Goal: Task Accomplishment & Management: Manage account settings

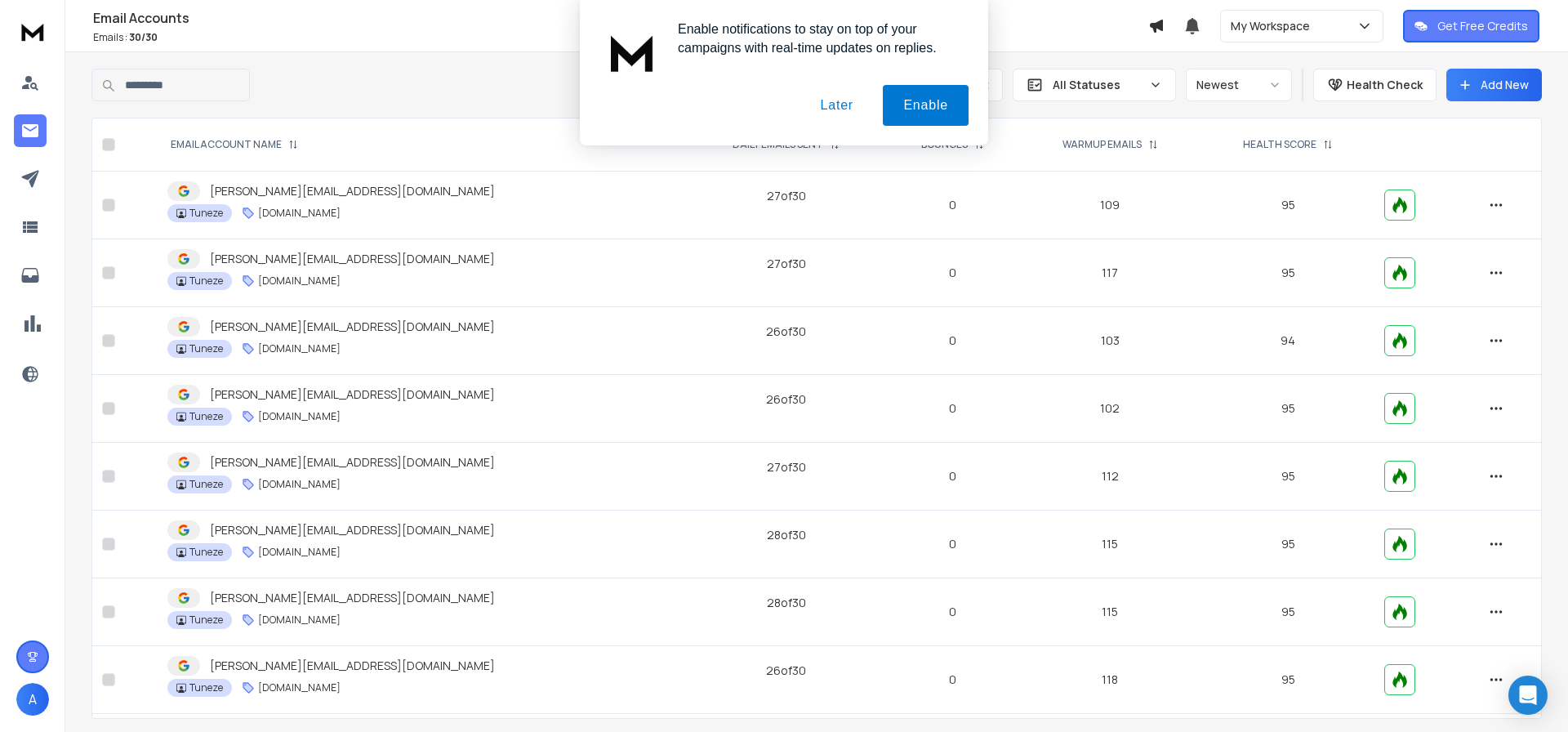
click at [837, 107] on button "Later" at bounding box center [836, 105] width 73 height 41
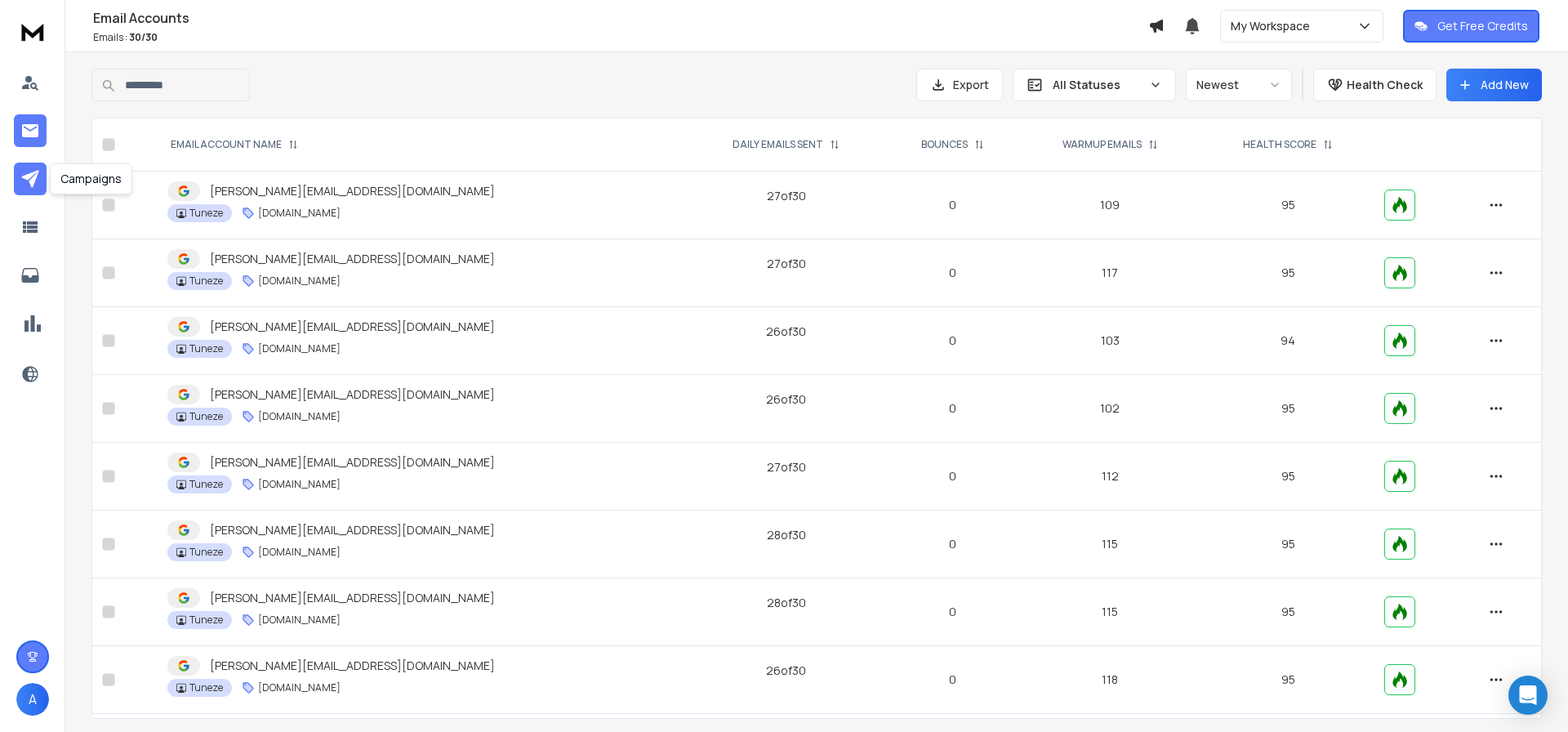
click at [35, 178] on icon at bounding box center [30, 178] width 17 height 17
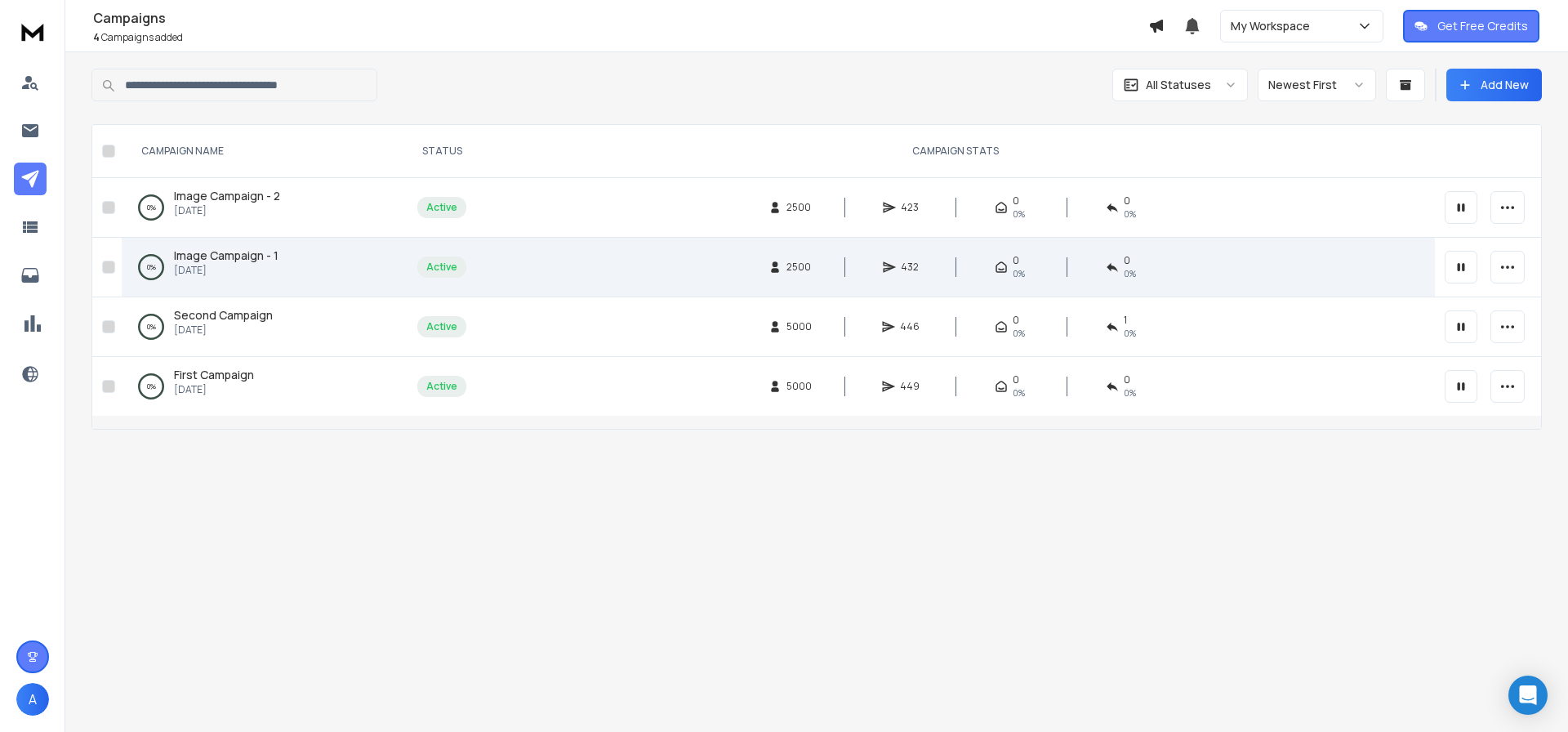
click at [301, 262] on div "0 % Image Campaign - 1 [DATE]" at bounding box center [265, 267] width 253 height 39
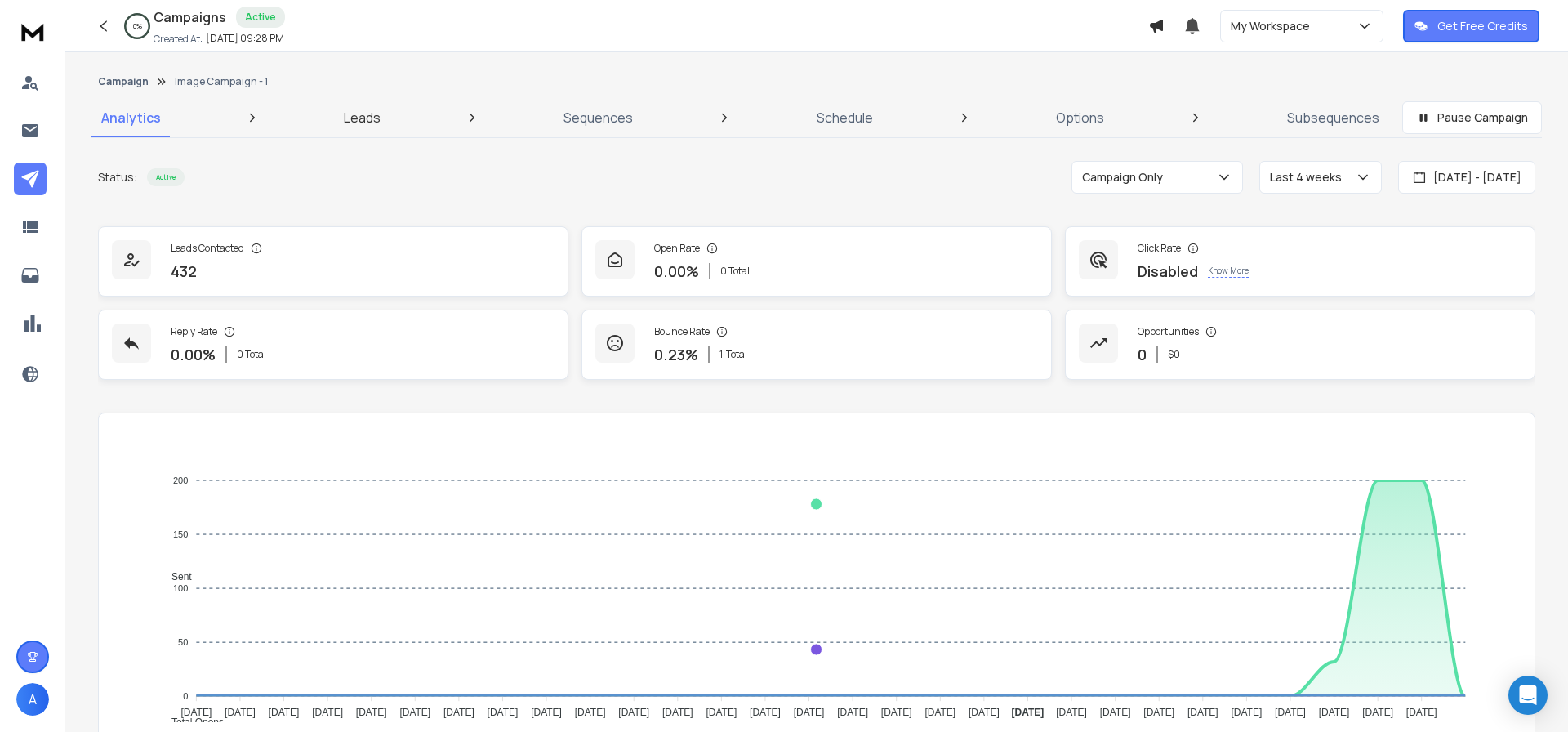
click at [359, 116] on p "Leads" at bounding box center [362, 117] width 37 height 20
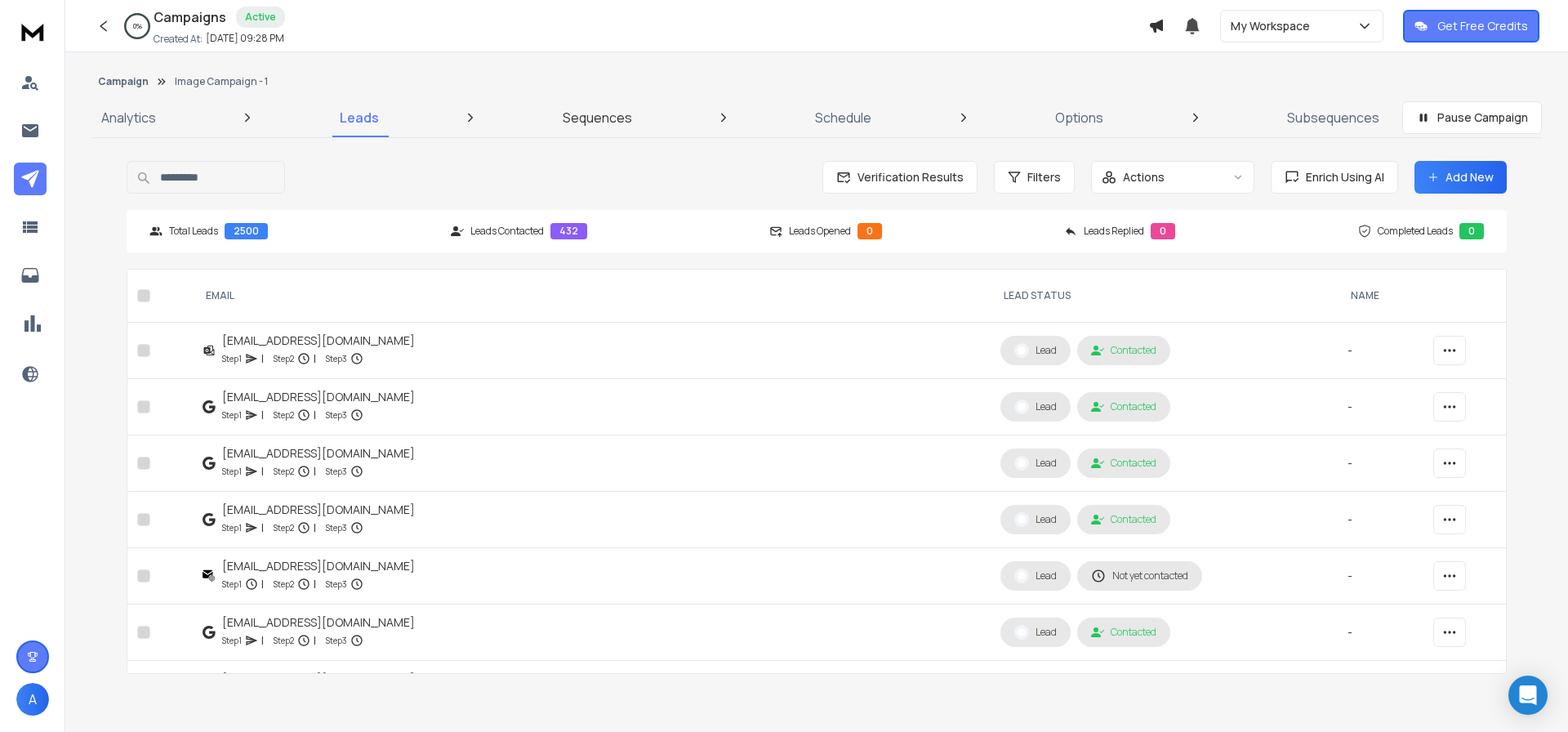
click at [598, 115] on p "Sequences" at bounding box center [597, 117] width 69 height 20
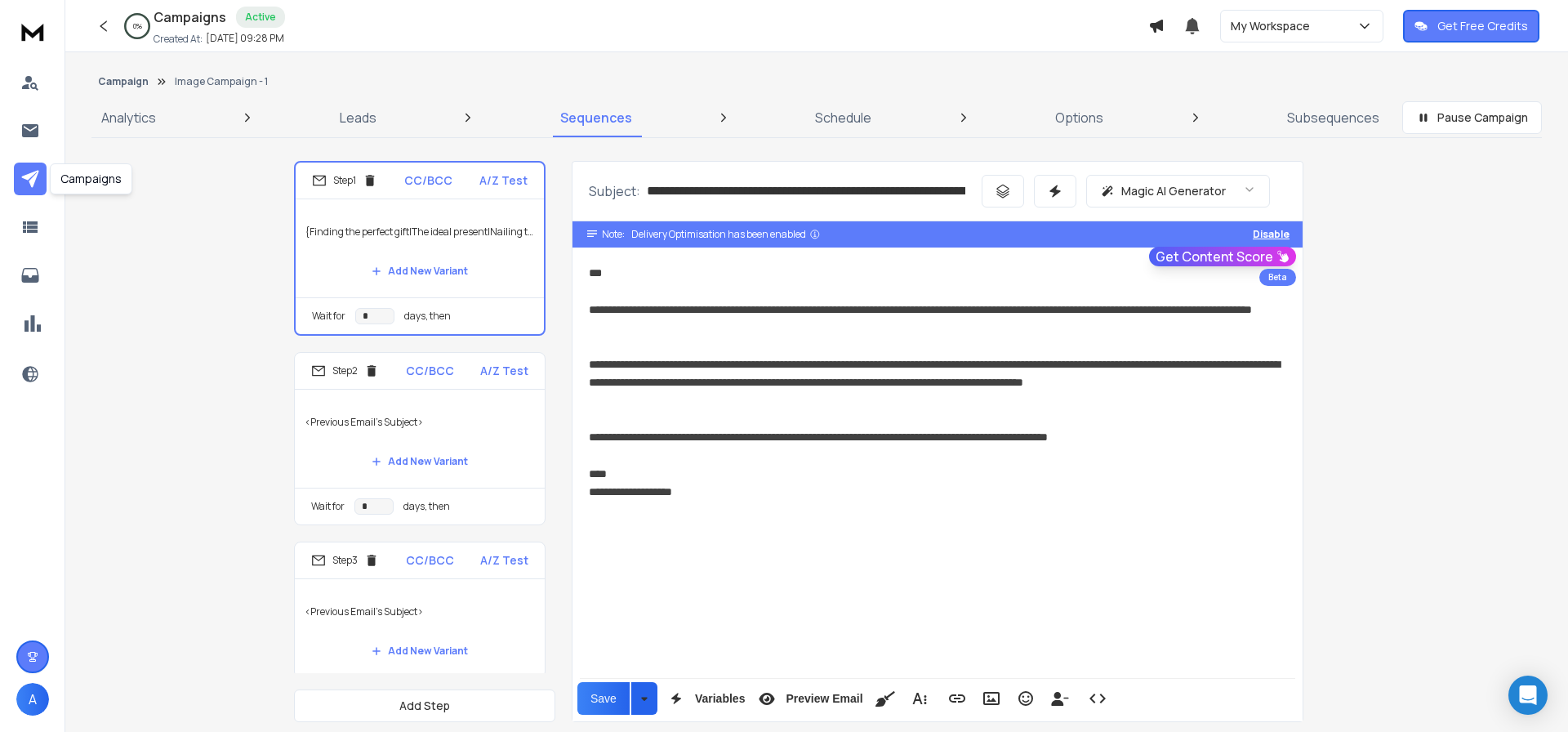
click at [22, 169] on icon at bounding box center [30, 179] width 20 height 20
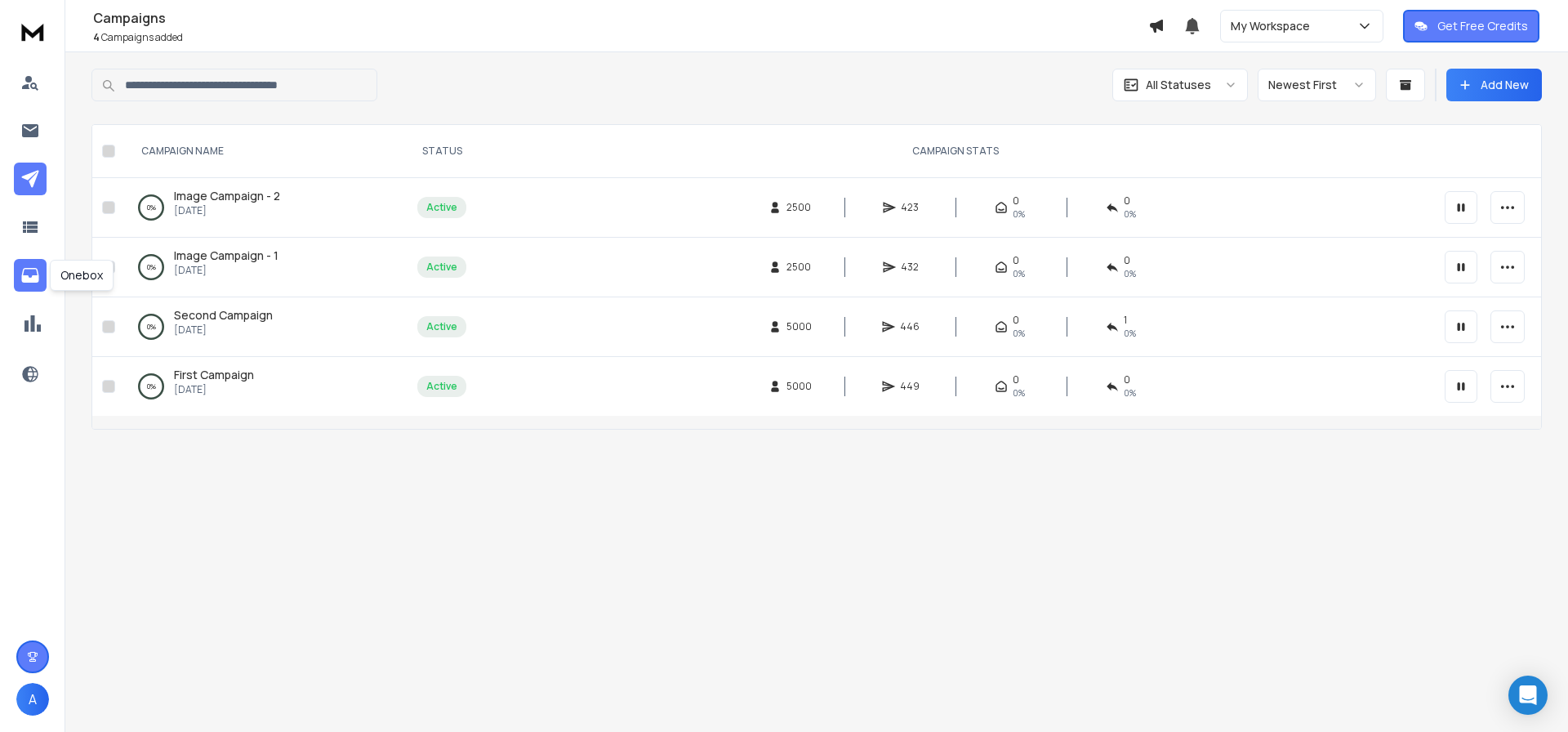
click at [30, 270] on icon at bounding box center [30, 275] width 20 height 20
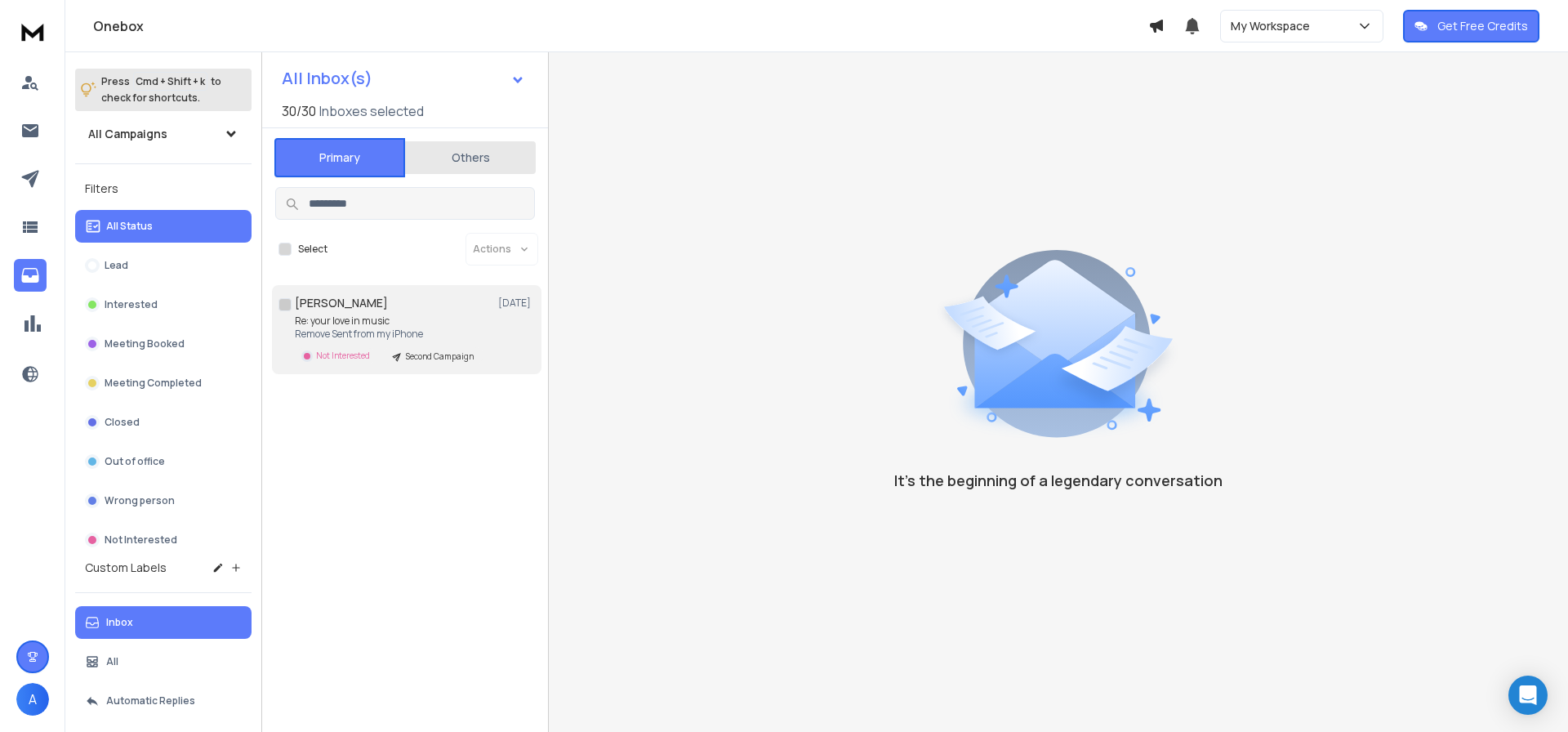
click at [416, 301] on div "[PERSON_NAME] [DATE]" at bounding box center [415, 303] width 240 height 16
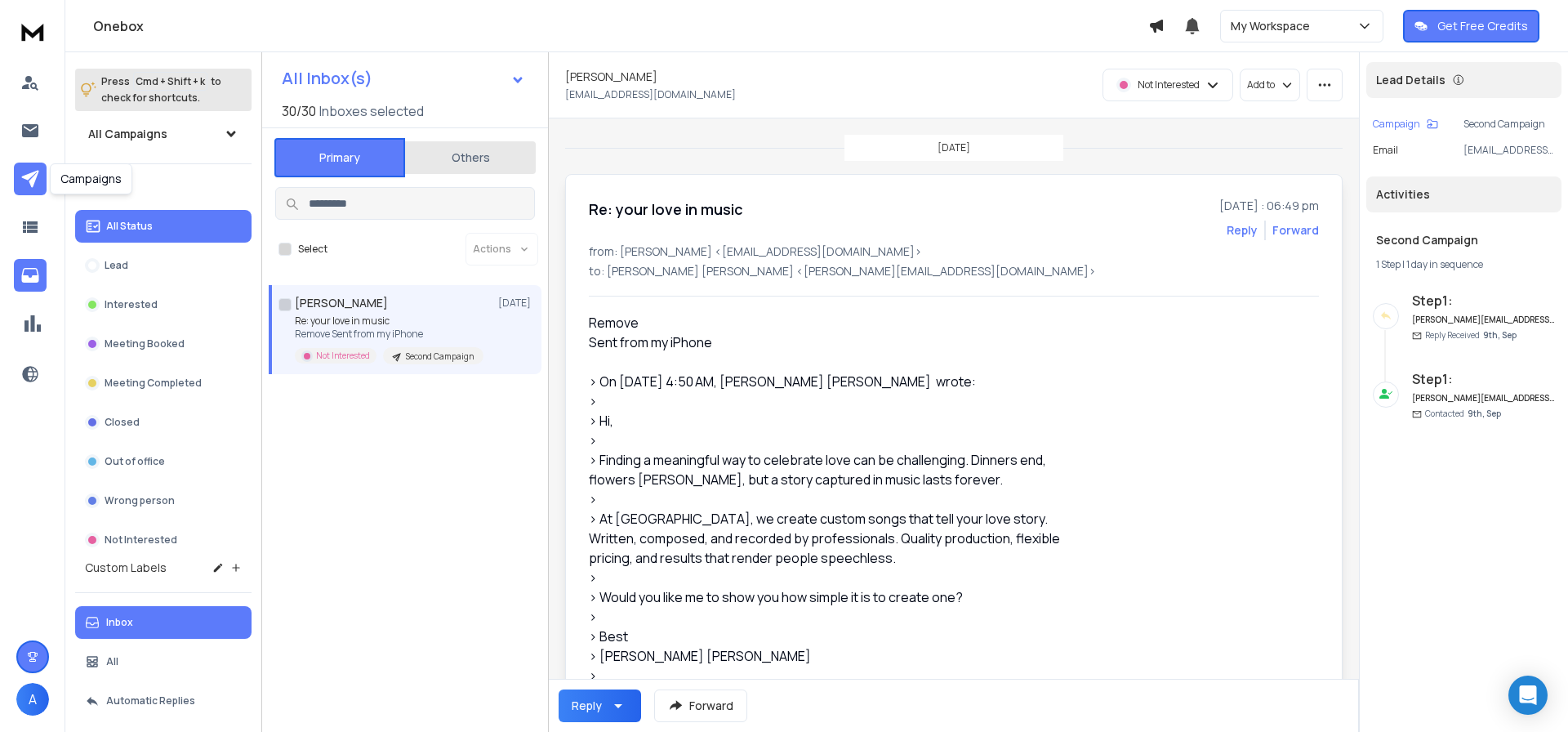
click at [35, 193] on link at bounding box center [30, 179] width 33 height 33
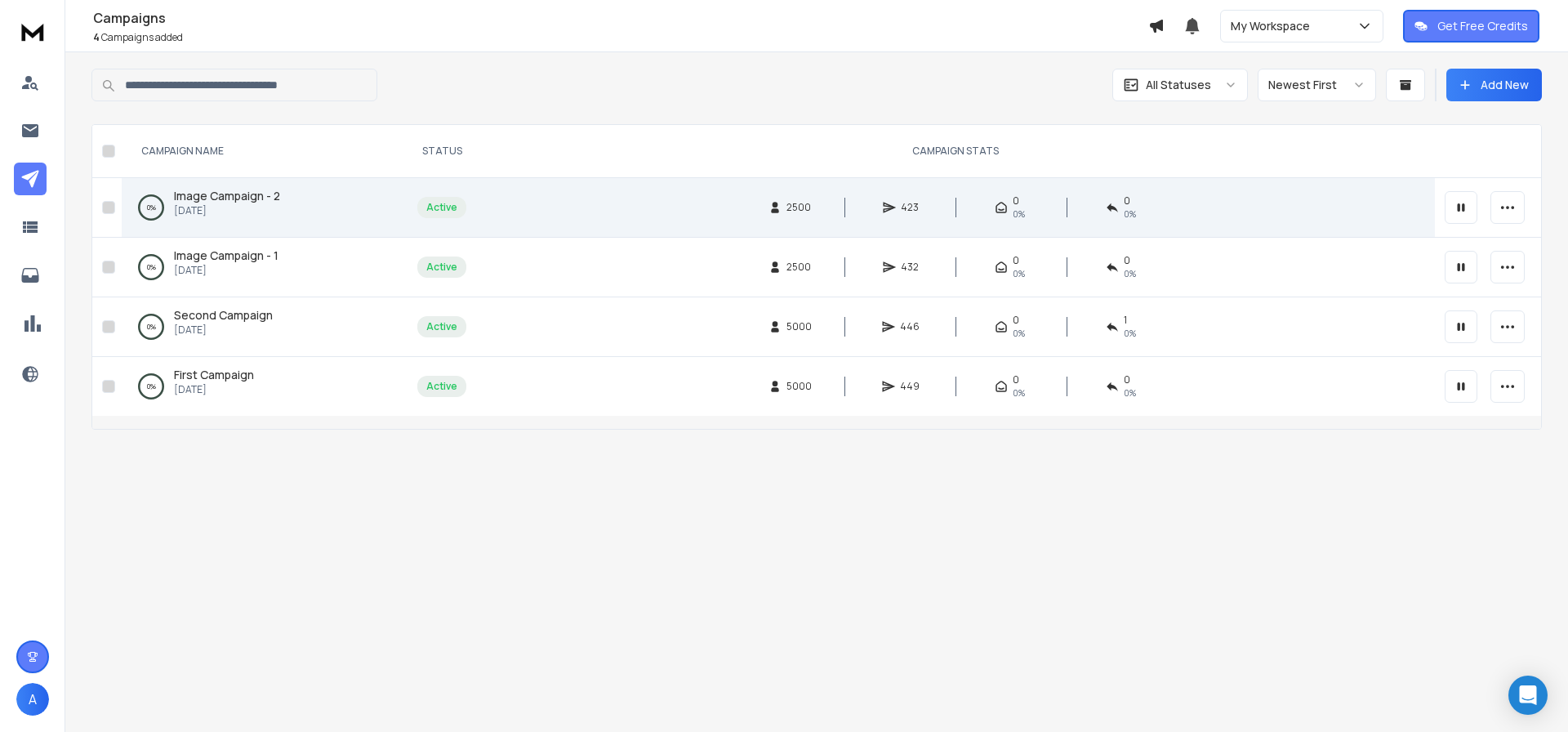
click at [477, 187] on td "2500 423 0 0 % 0 0 %" at bounding box center [955, 208] width 959 height 60
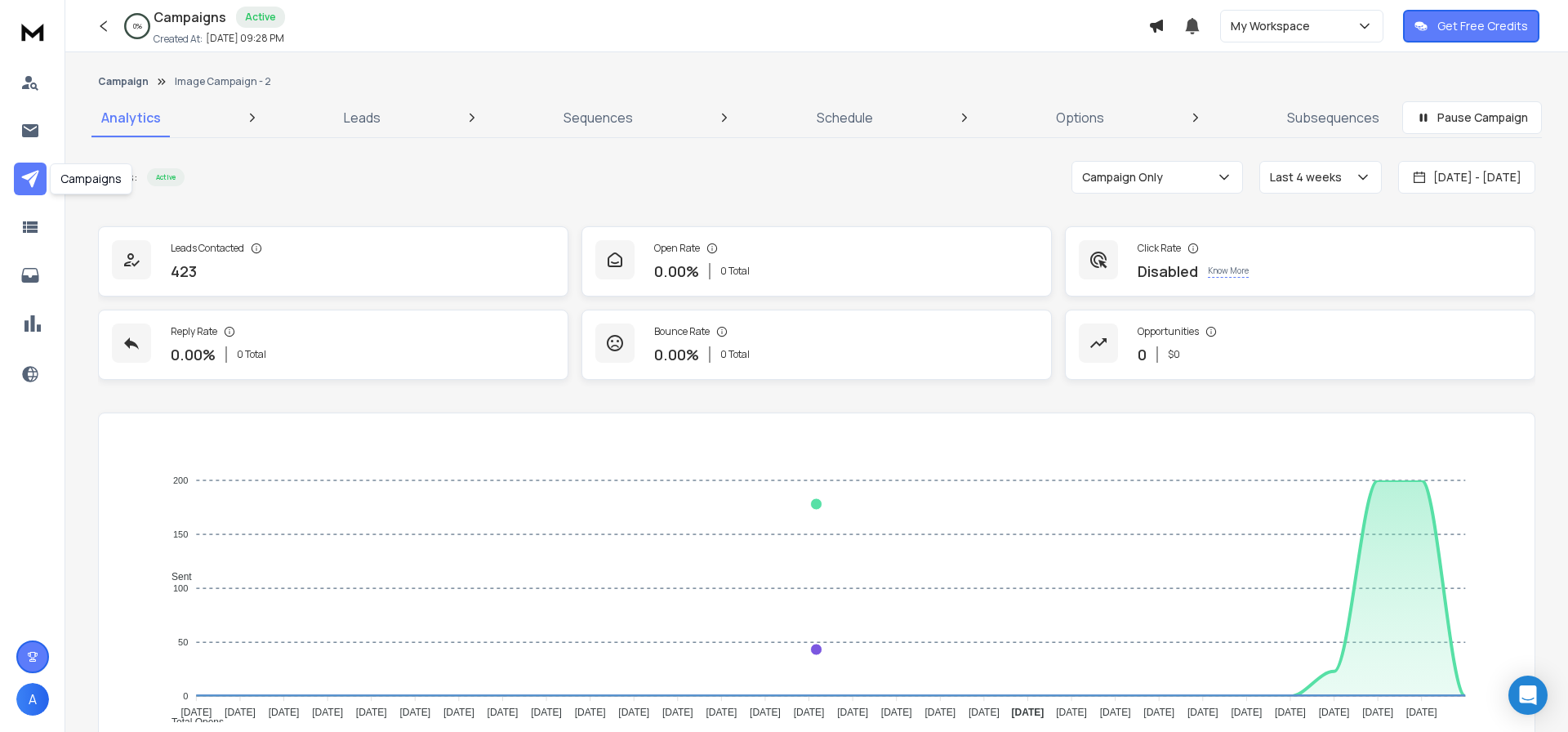
click at [22, 177] on icon at bounding box center [30, 178] width 17 height 17
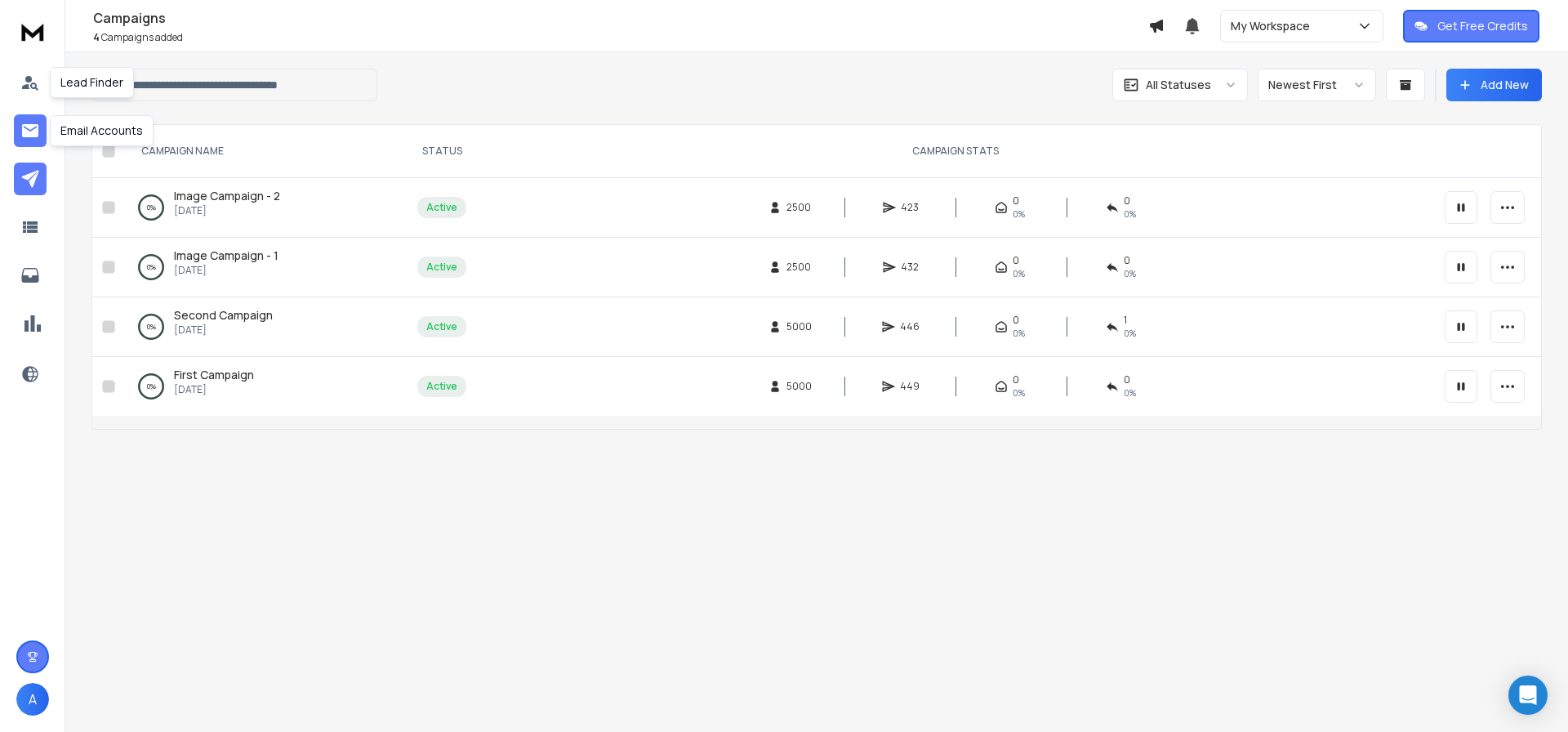
click at [44, 122] on link at bounding box center [30, 131] width 33 height 33
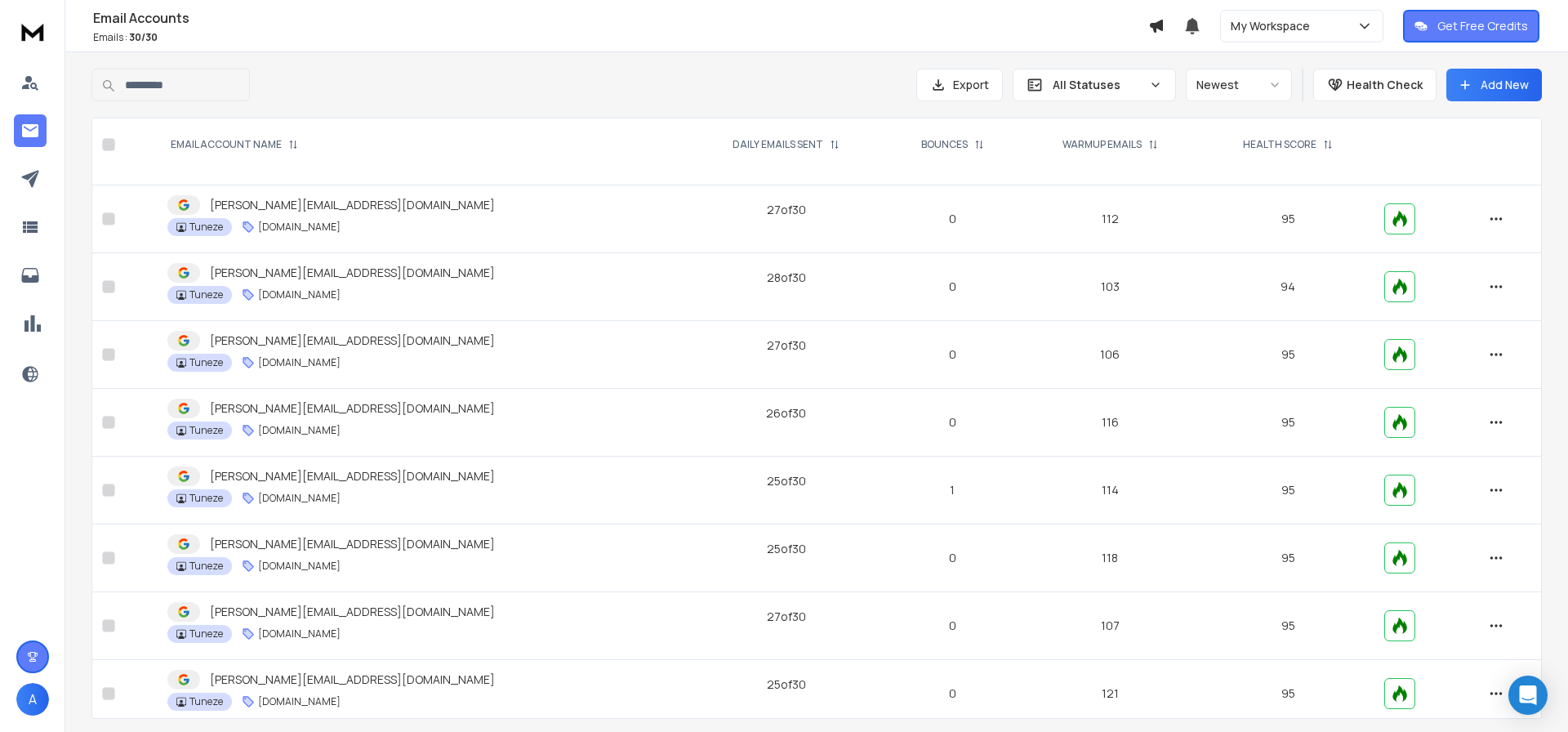
scroll to position [1499, 0]
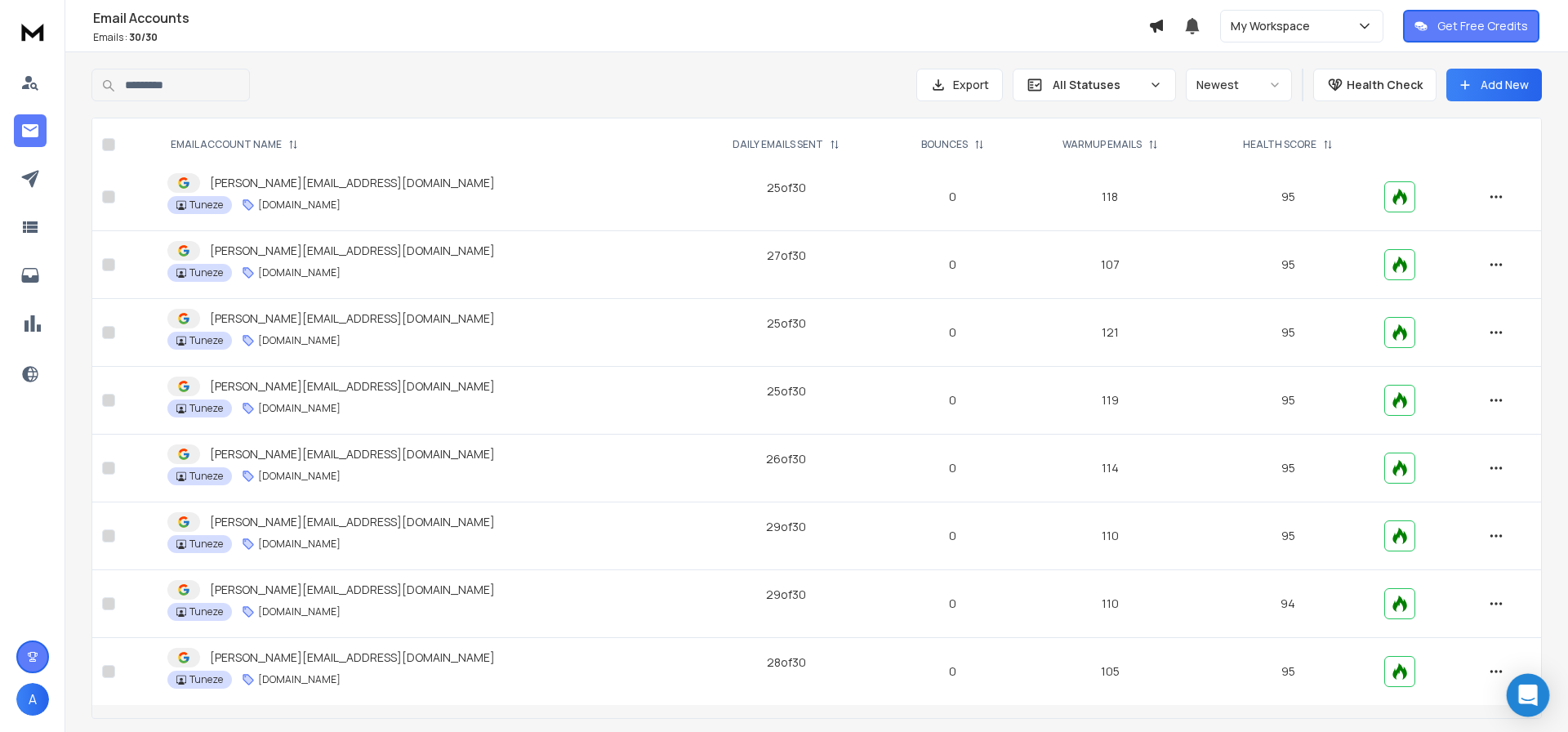
click at [1538, 695] on div "Open Intercom Messenger" at bounding box center [1529, 695] width 44 height 44
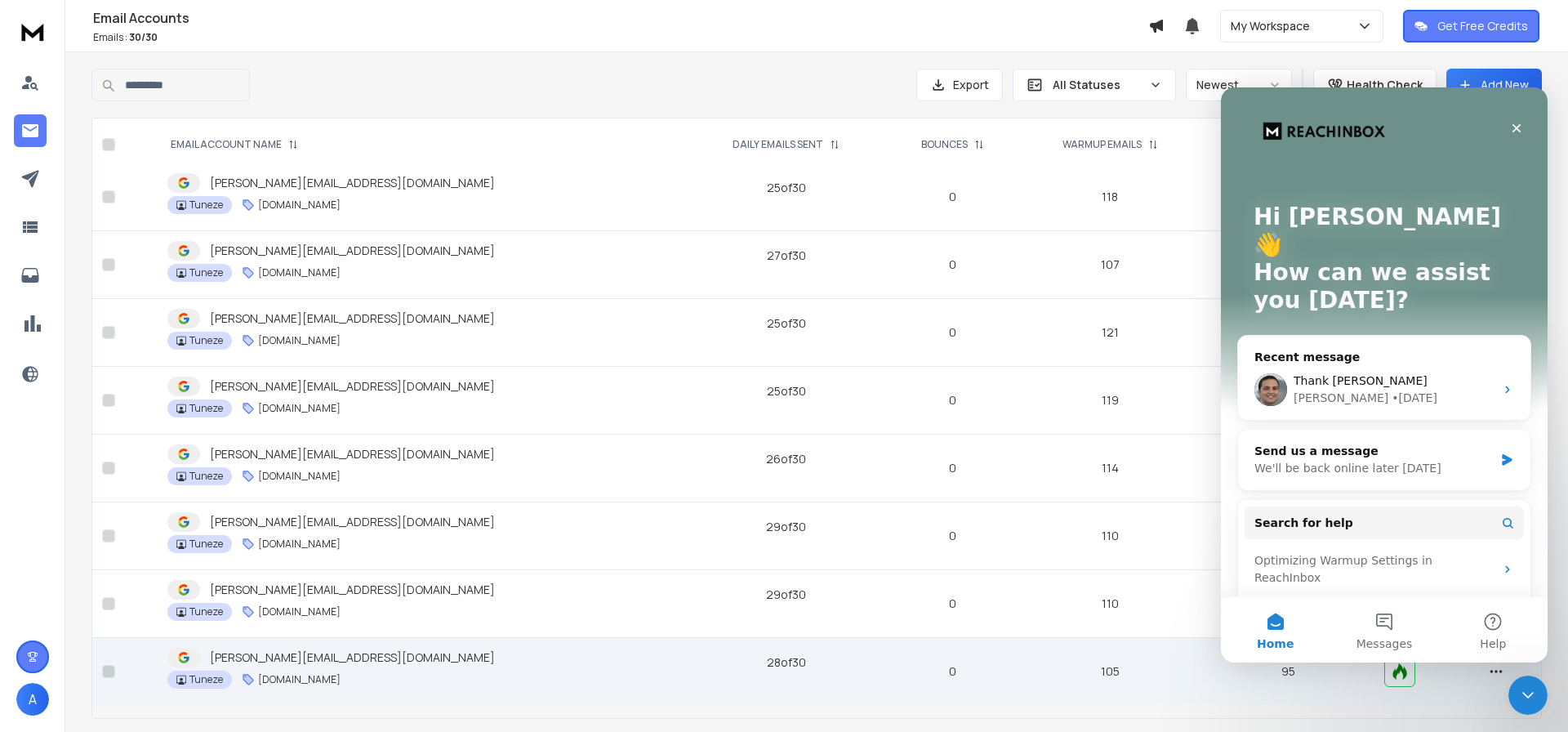
scroll to position [0, 0]
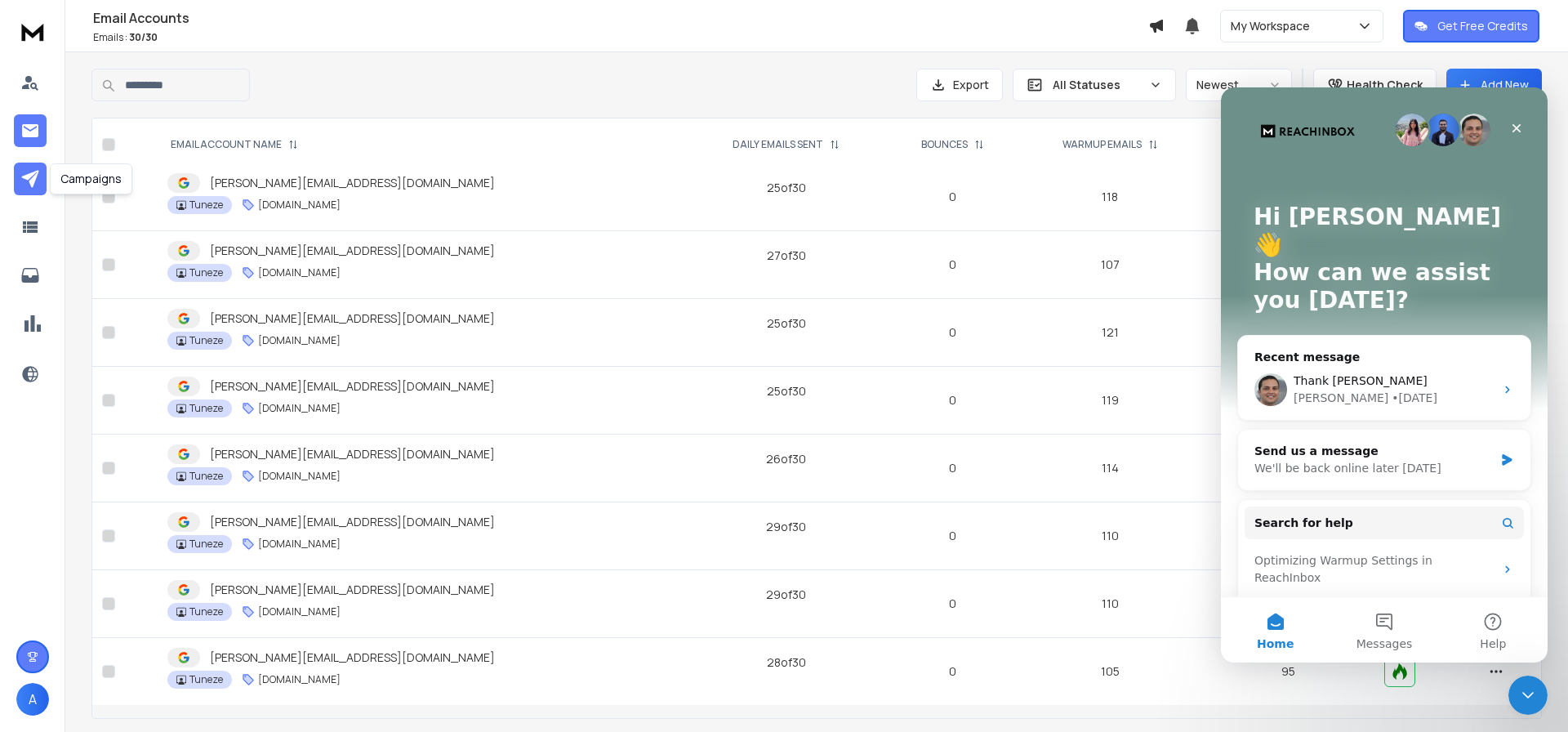
click at [40, 177] on link at bounding box center [30, 179] width 33 height 33
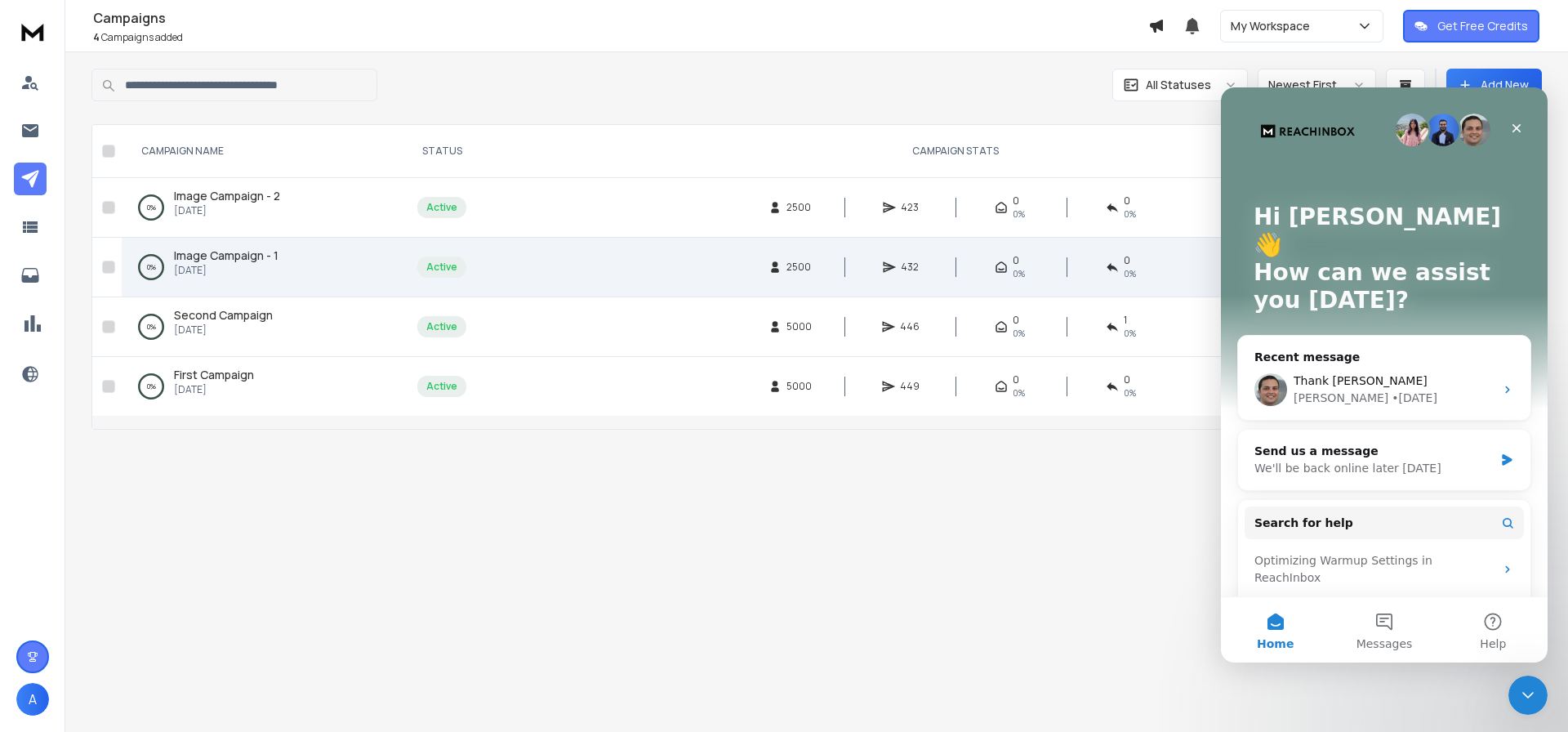
click at [304, 265] on div "0 % Image Campaign - 1 [DATE]" at bounding box center [265, 267] width 253 height 39
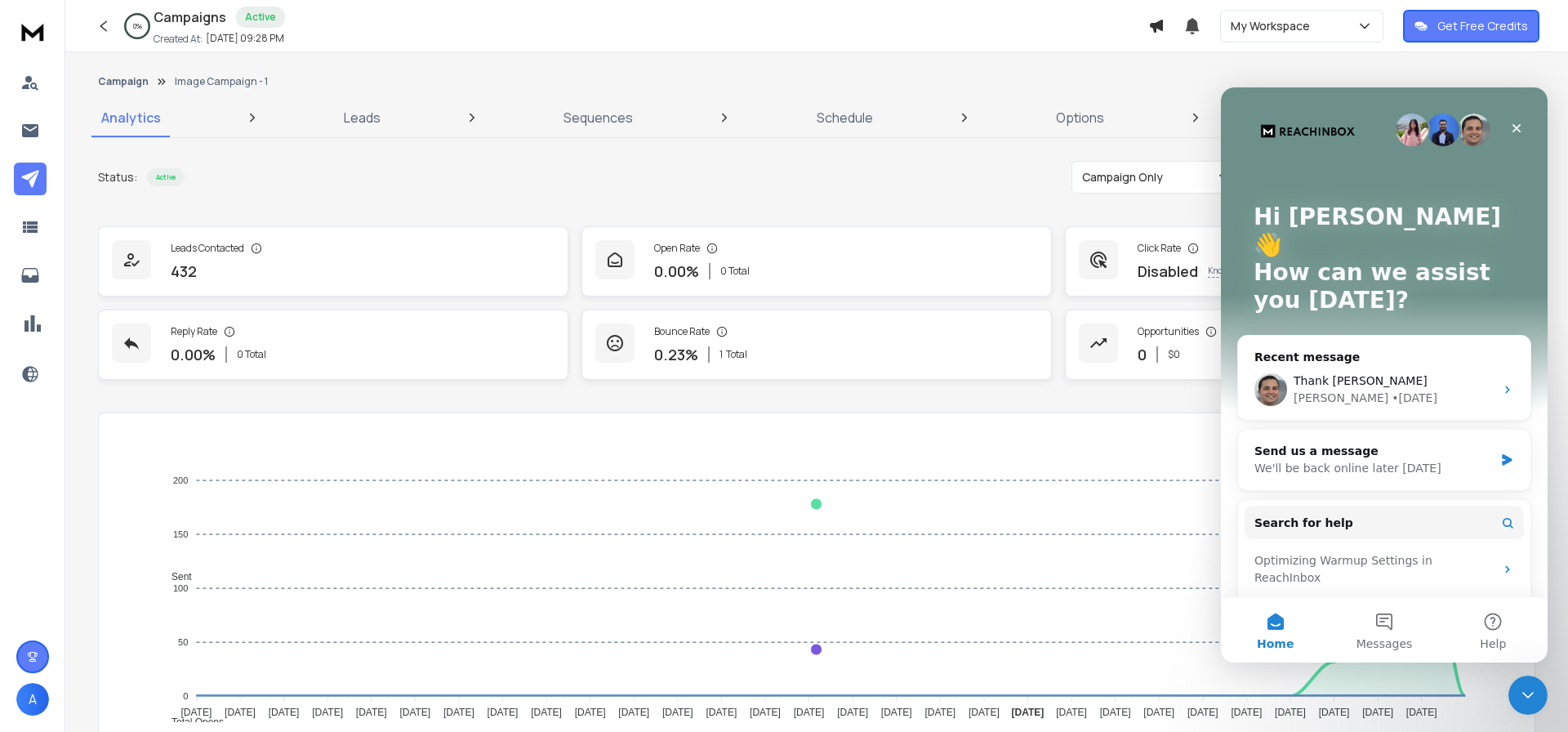
click at [390, 161] on div "Status: Active Pause Campaign Campaign Only Last 4 weeks [DATE] - [DATE]" at bounding box center [816, 177] width 1437 height 33
click at [1531, 679] on div "Close Intercom Messenger" at bounding box center [1526, 693] width 39 height 39
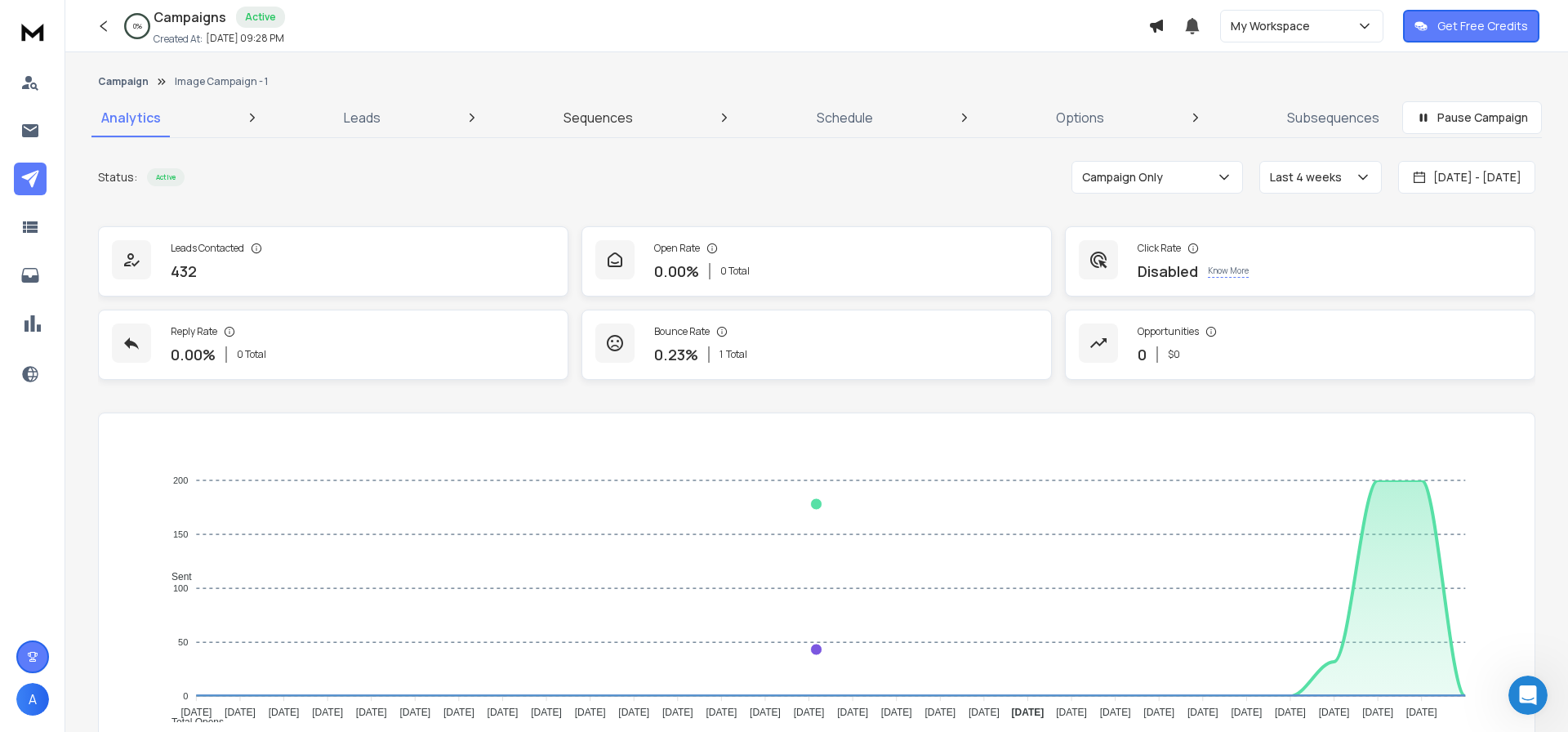
click at [588, 131] on link "Sequences" at bounding box center [598, 117] width 89 height 39
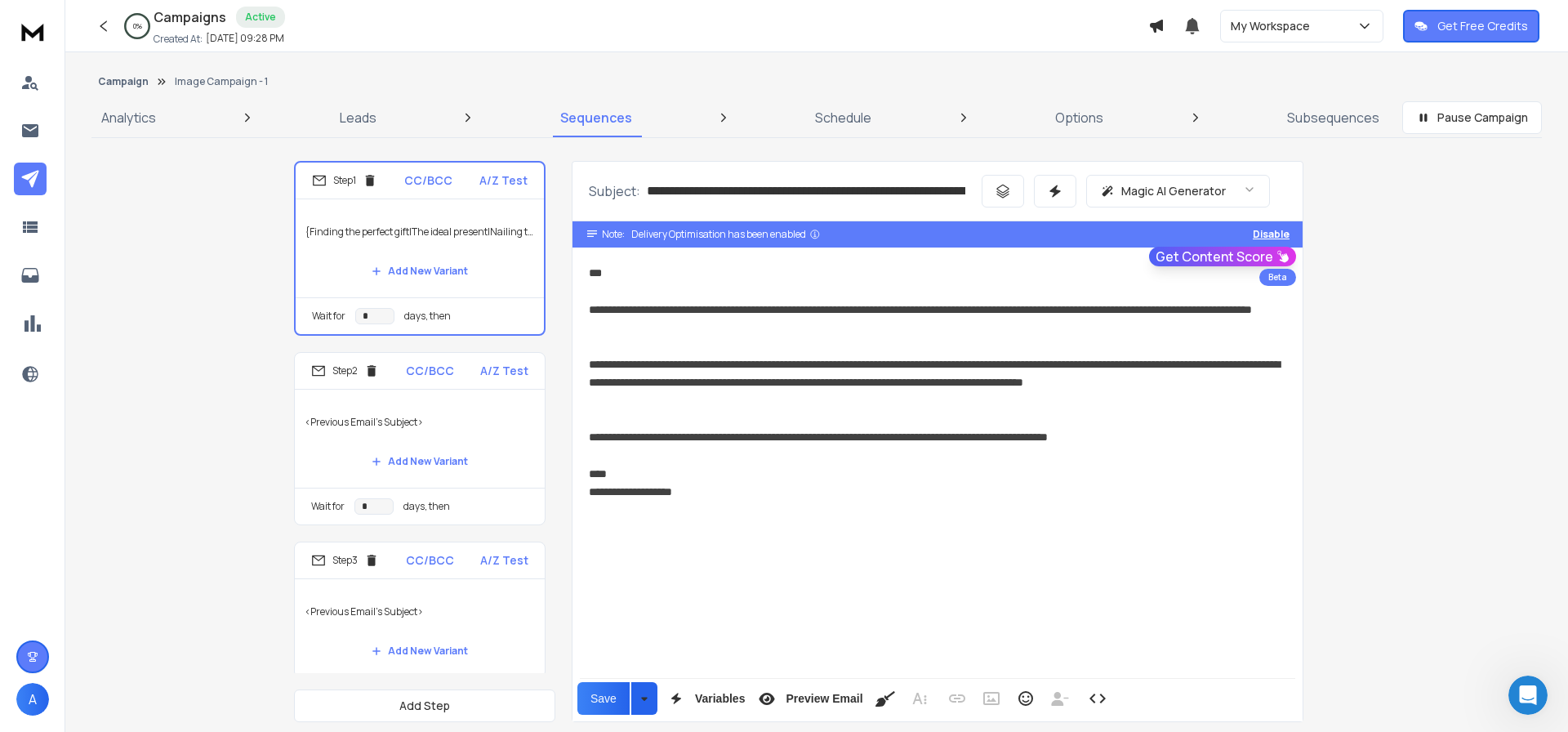
click at [489, 412] on p "<Previous Email's Subject>" at bounding box center [420, 422] width 230 height 46
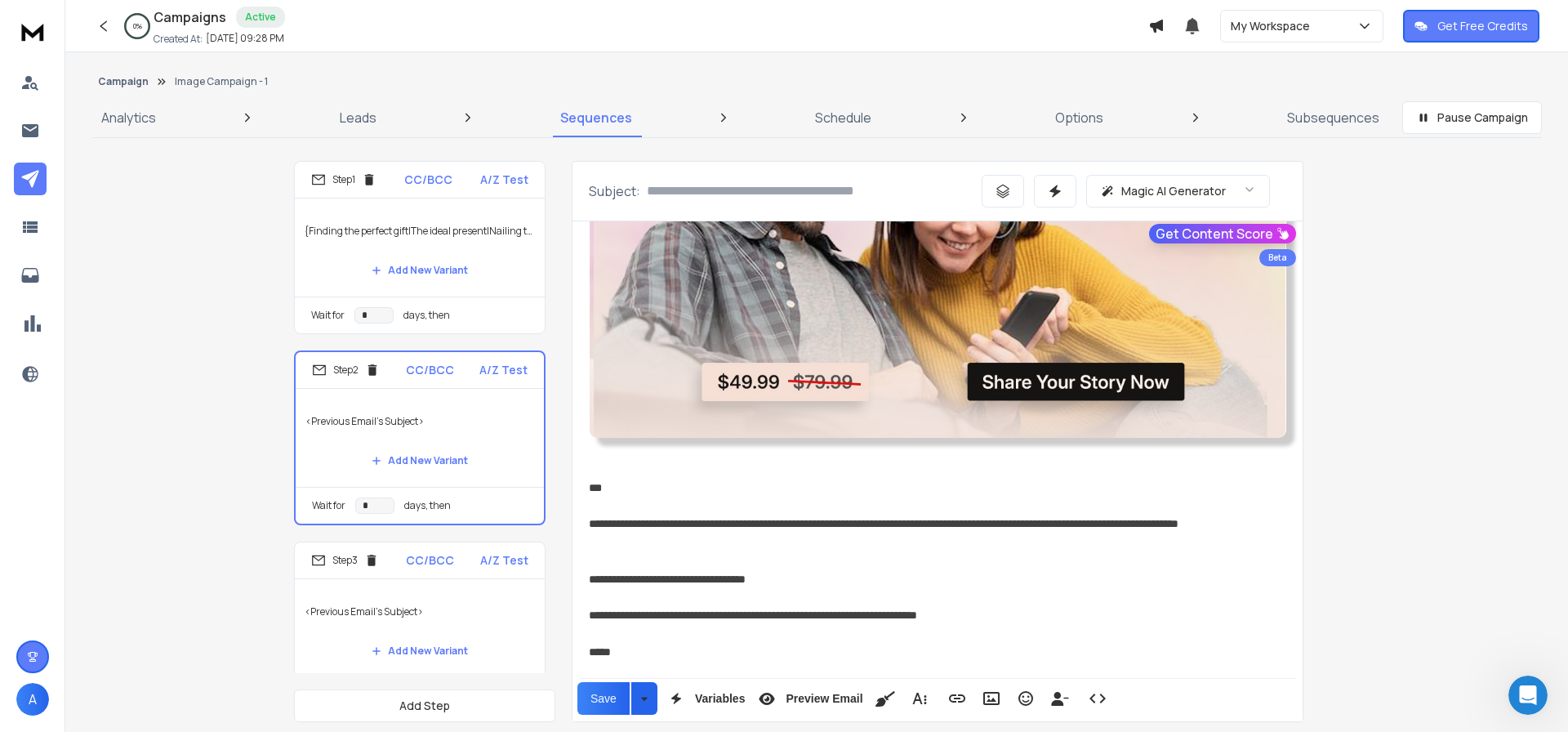
scroll to position [605, 0]
